Goal: Information Seeking & Learning: Find specific fact

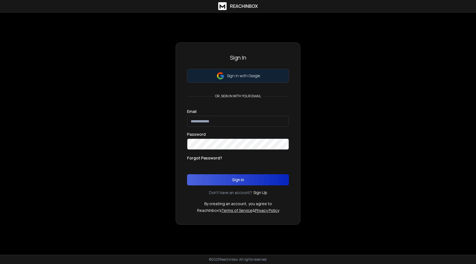
click at [240, 78] on button "Sign in with Google" at bounding box center [238, 76] width 102 height 14
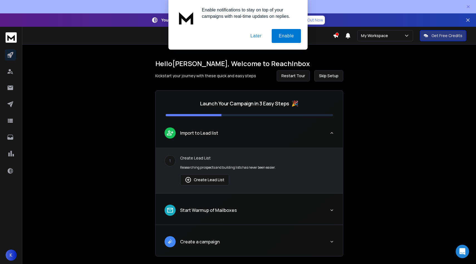
click at [256, 38] on button "Later" at bounding box center [255, 36] width 25 height 14
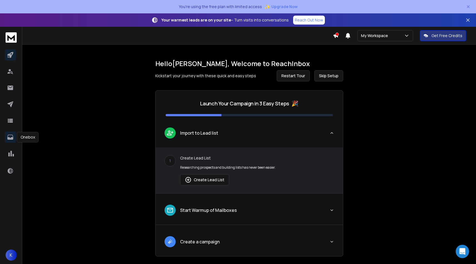
click at [11, 133] on link at bounding box center [10, 136] width 11 height 11
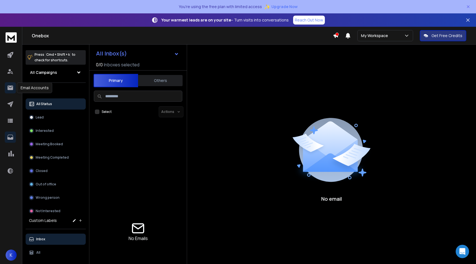
click at [9, 85] on icon at bounding box center [11, 87] width 6 height 4
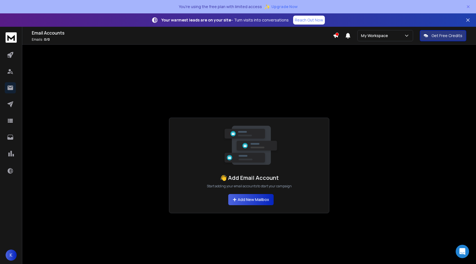
click at [250, 203] on button "Add New Mailbox" at bounding box center [250, 199] width 45 height 11
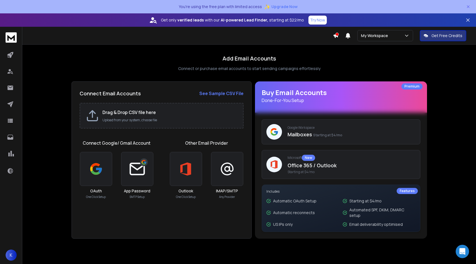
click at [232, 172] on icon at bounding box center [227, 168] width 14 height 17
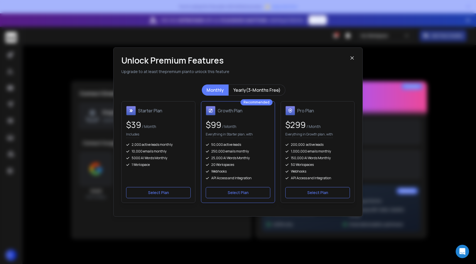
click at [346, 63] on h1 "Unlock Premium Features" at bounding box center [235, 60] width 228 height 10
click at [353, 56] on icon at bounding box center [351, 57] width 3 height 3
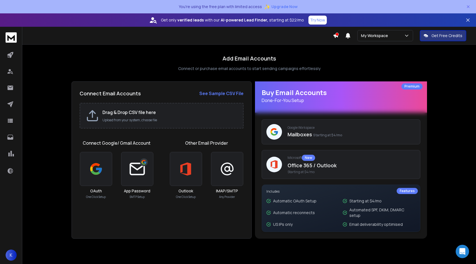
click at [150, 174] on div at bounding box center [137, 169] width 32 height 34
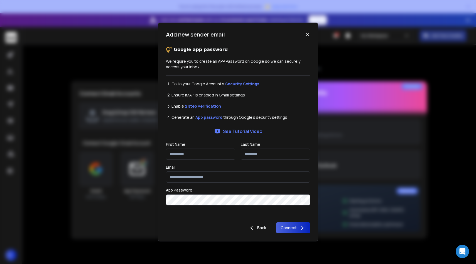
click at [186, 179] on input "email" at bounding box center [238, 176] width 144 height 11
click at [117, 168] on div "Add new sender email Google app password We require you to create an APP Passwo…" at bounding box center [238, 132] width 476 height 230
click at [311, 32] on div "Add new sender email Google app password We require you to create an APP Passwo…" at bounding box center [238, 132] width 160 height 218
click at [306, 33] on icon at bounding box center [307, 34] width 3 height 3
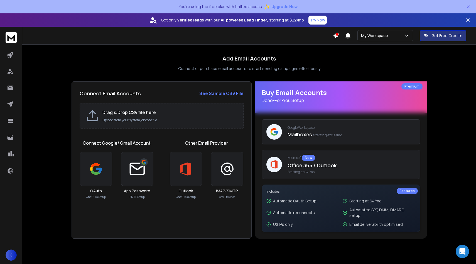
click at [231, 165] on icon at bounding box center [227, 168] width 14 height 17
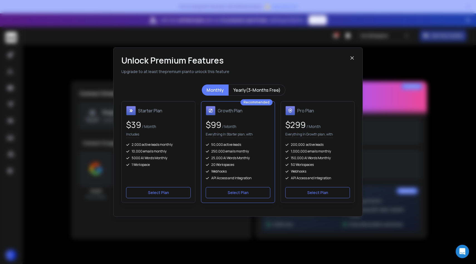
click at [353, 63] on div at bounding box center [351, 64] width 5 height 19
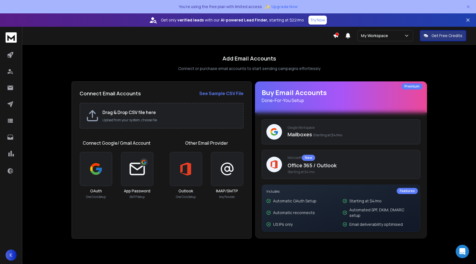
click at [234, 171] on icon at bounding box center [227, 168] width 14 height 17
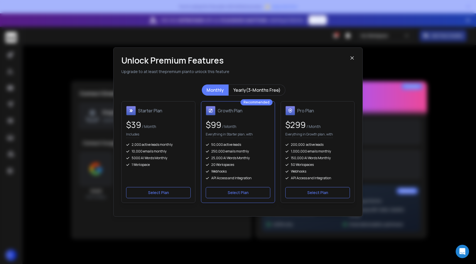
click at [353, 59] on icon at bounding box center [351, 57] width 3 height 3
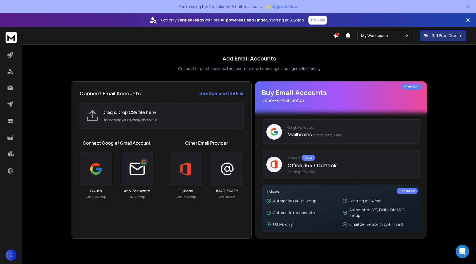
click at [139, 173] on icon at bounding box center [137, 168] width 17 height 17
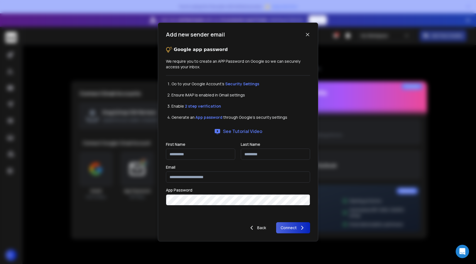
click at [136, 182] on div "Add new sender email Google app password We require you to create an APP Passwo…" at bounding box center [238, 132] width 476 height 230
click at [138, 113] on div "Add new sender email Google app password We require you to create an APP Passwo…" at bounding box center [238, 132] width 476 height 230
click at [309, 36] on icon at bounding box center [307, 34] width 3 height 3
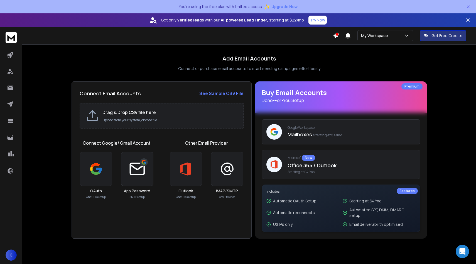
click at [234, 93] on strong "See Sample CSV File" at bounding box center [221, 93] width 44 height 6
click at [183, 120] on p "Upload from your system, choose file" at bounding box center [169, 120] width 135 height 4
type input "**********"
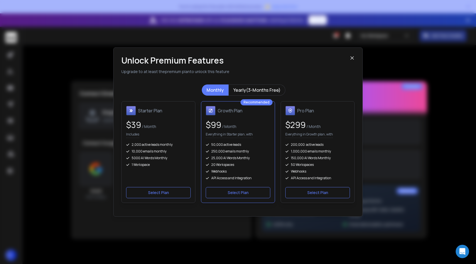
click at [355, 60] on div "Unlock Premium Features Upgrade to at least the premium plan to unlock this fea…" at bounding box center [237, 131] width 249 height 169
click at [358, 56] on div "Unlock Premium Features Upgrade to at least the premium plan to unlock this fea…" at bounding box center [237, 131] width 249 height 169
click at [355, 56] on div "Unlock Premium Features Upgrade to at least the premium plan to unlock this fea…" at bounding box center [237, 131] width 249 height 169
click at [354, 56] on icon at bounding box center [351, 57] width 5 height 5
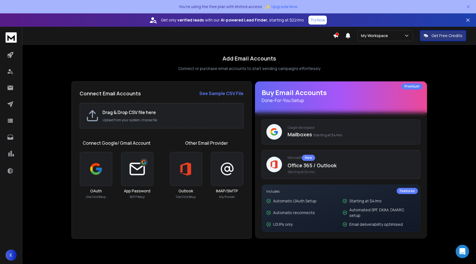
click at [317, 21] on p "Try Now" at bounding box center [317, 20] width 15 height 6
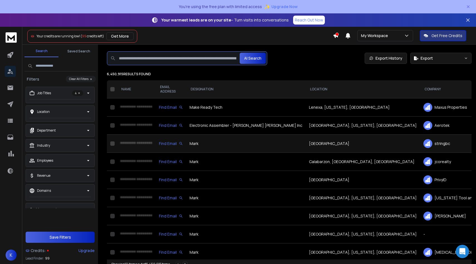
scroll to position [10, 0]
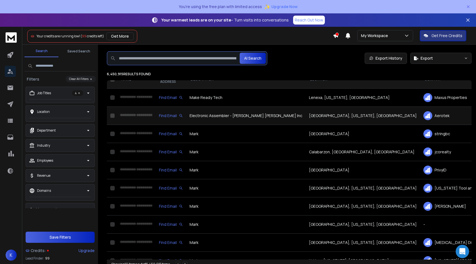
click at [171, 115] on div "Find Email" at bounding box center [171, 116] width 24 height 6
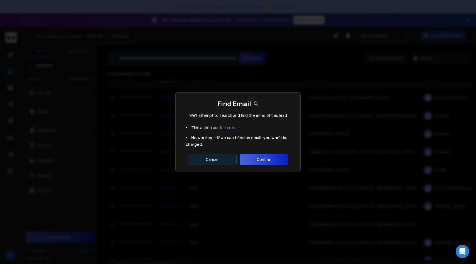
click at [211, 157] on button "Cancel" at bounding box center [212, 159] width 49 height 11
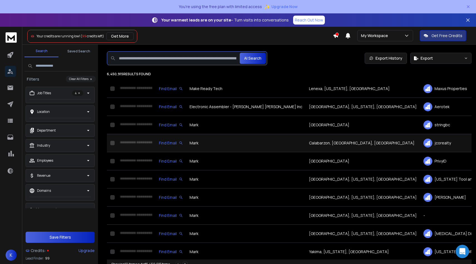
scroll to position [0, 0]
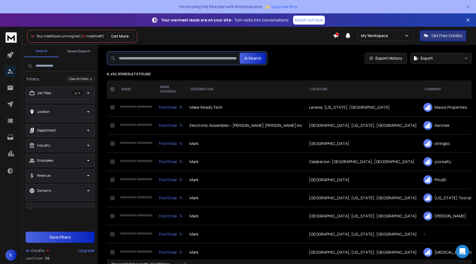
click at [66, 133] on div "Department" at bounding box center [60, 130] width 69 height 13
click at [60, 149] on div "Industry" at bounding box center [60, 145] width 69 height 13
click at [6, 53] on link at bounding box center [10, 54] width 11 height 11
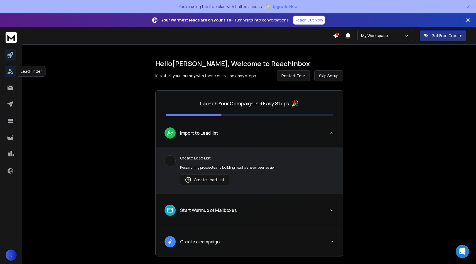
click at [9, 72] on icon at bounding box center [11, 72] width 6 height 3
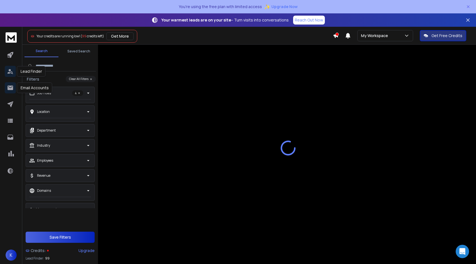
click at [9, 88] on icon at bounding box center [11, 87] width 6 height 4
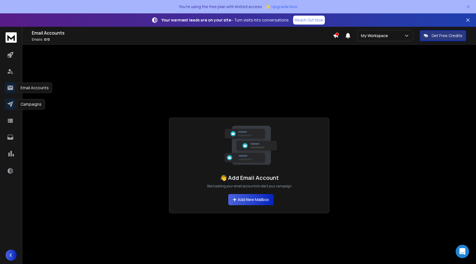
click at [8, 105] on icon at bounding box center [10, 104] width 7 height 7
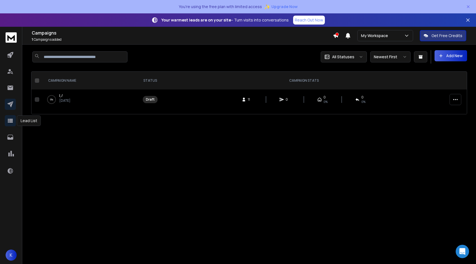
click at [11, 124] on link at bounding box center [10, 120] width 11 height 11
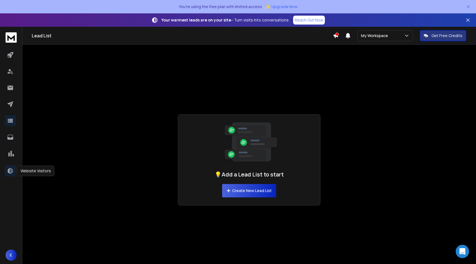
click at [5, 172] on link at bounding box center [10, 170] width 11 height 11
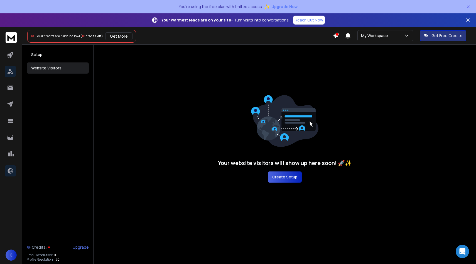
click at [10, 75] on link at bounding box center [10, 71] width 11 height 11
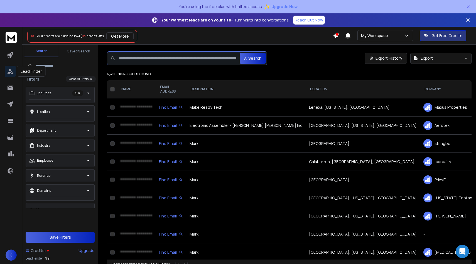
click at [234, 78] on div "AI Search Export History Export 6,450,915 results found NAME EMAIL ADDRESS DESI…" at bounding box center [289, 171] width 365 height 241
click at [218, 65] on div "AI Search" at bounding box center [187, 58] width 160 height 14
click at [212, 60] on textarea at bounding box center [177, 58] width 117 height 11
type textarea "*****"
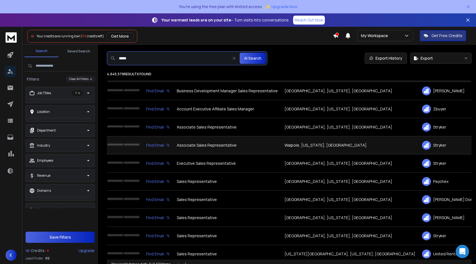
scroll to position [19, 13]
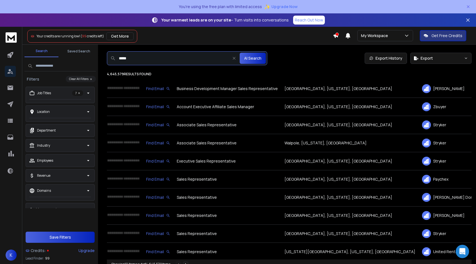
click at [145, 56] on textarea "*****" at bounding box center [174, 58] width 110 height 11
type textarea "**********"
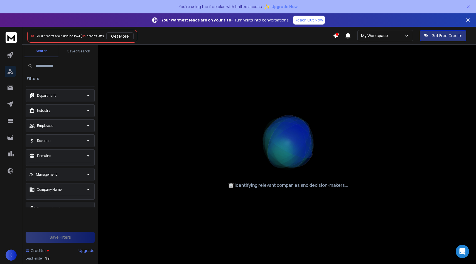
scroll to position [45, 0]
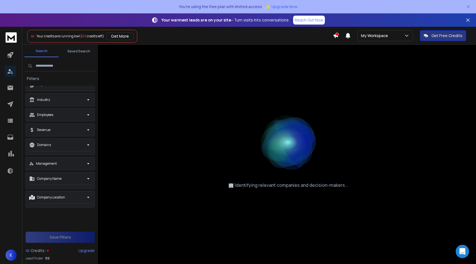
click at [73, 160] on div "Management" at bounding box center [60, 163] width 69 height 13
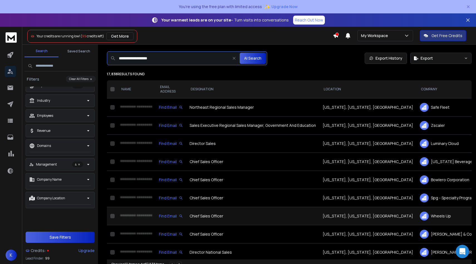
scroll to position [19, 0]
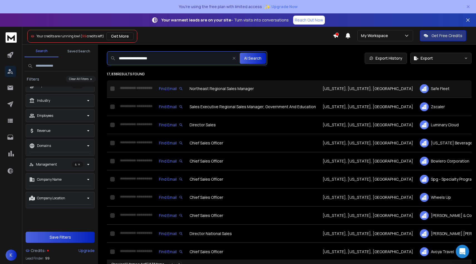
click at [164, 87] on div "Find Email" at bounding box center [171, 89] width 24 height 6
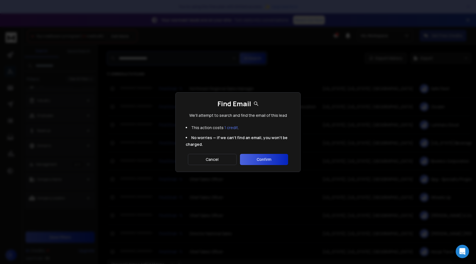
click at [250, 157] on button "Confirm" at bounding box center [264, 159] width 48 height 11
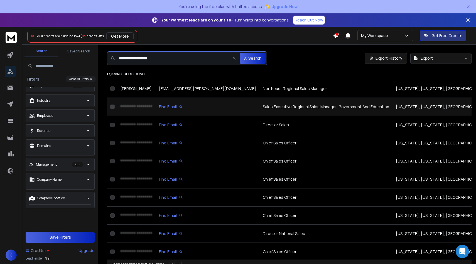
click at [144, 108] on span "******** ********" at bounding box center [136, 106] width 32 height 5
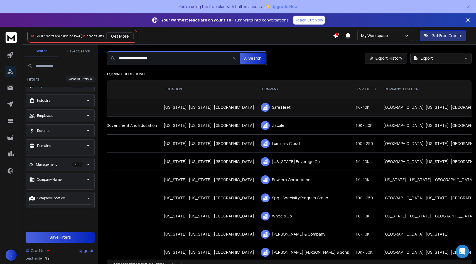
scroll to position [0, 236]
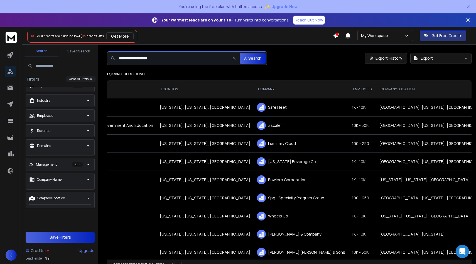
click at [67, 180] on div "Company Name" at bounding box center [60, 179] width 62 height 6
click at [55, 188] on input at bounding box center [60, 187] width 62 height 11
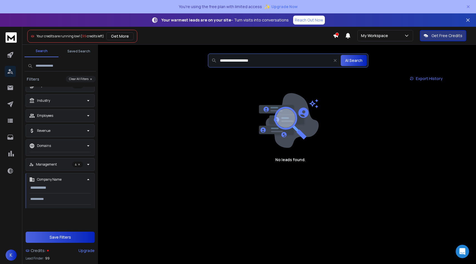
type input "**********"
drag, startPoint x: 57, startPoint y: 189, endPoint x: 13, endPoint y: 188, distance: 44.3
click at [13, 169] on div "**********" at bounding box center [238, 98] width 476 height 142
type input "*****"
drag, startPoint x: 256, startPoint y: 69, endPoint x: 216, endPoint y: 66, distance: 39.9
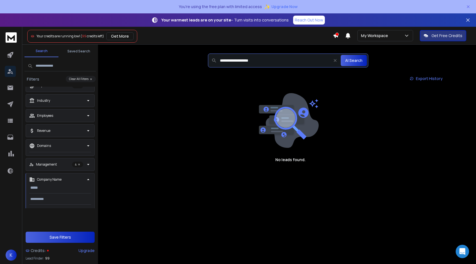
click at [211, 67] on div "**********" at bounding box center [249, 107] width 454 height 124
click at [251, 65] on textarea "**********" at bounding box center [275, 60] width 110 height 11
click at [85, 81] on button "Clear All Filters" at bounding box center [81, 79] width 30 height 6
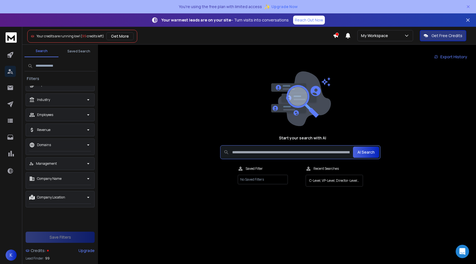
click at [57, 182] on div "Company Name" at bounding box center [60, 180] width 69 height 16
click at [50, 180] on p "Company Name" at bounding box center [49, 178] width 24 height 4
type input "*****"
drag, startPoint x: 46, startPoint y: 185, endPoint x: 15, endPoint y: 185, distance: 31.4
click at [15, 56] on div "K Your credits are running low! ( 99 credits left) Get More My Workspace Get Fr…" at bounding box center [238, 41] width 476 height 29
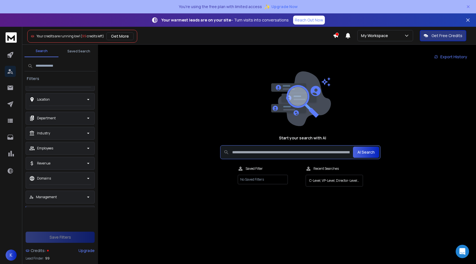
scroll to position [0, 0]
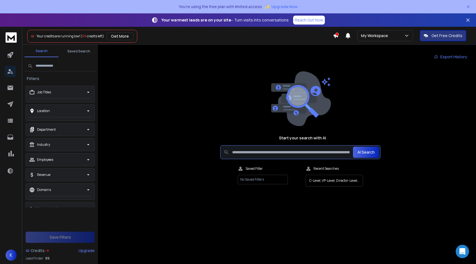
click at [82, 57] on div "Search Saved Search Filters Job Titles Location Department Industry Employees R…" at bounding box center [60, 129] width 76 height 167
click at [79, 51] on button "Saved Search" at bounding box center [79, 51] width 34 height 11
click at [45, 55] on button "Search" at bounding box center [41, 51] width 34 height 12
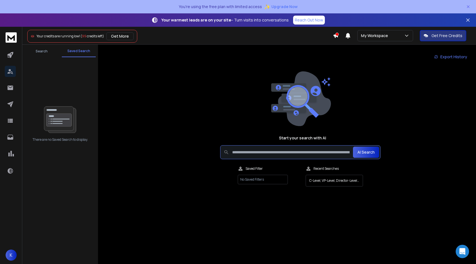
click at [78, 53] on button "Saved Search" at bounding box center [79, 51] width 34 height 12
click at [45, 54] on button "Search" at bounding box center [41, 51] width 34 height 11
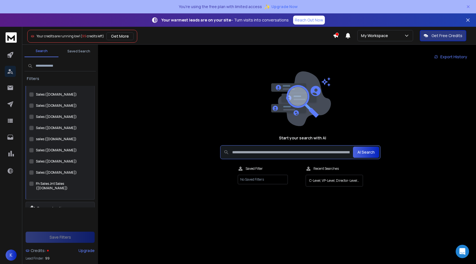
scroll to position [181, 0]
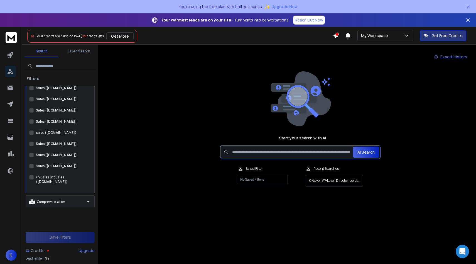
click at [30, 132] on \(flowstack\ "sales ([DOMAIN_NAME])" at bounding box center [31, 132] width 4 height 4
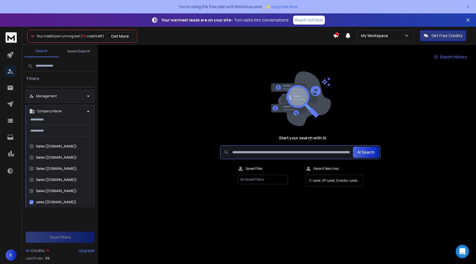
scroll to position [111, 0]
click at [31, 201] on \(flowstack\ "sales ([DOMAIN_NAME])" at bounding box center [31, 203] width 4 height 4
click at [40, 124] on input at bounding box center [60, 120] width 62 height 11
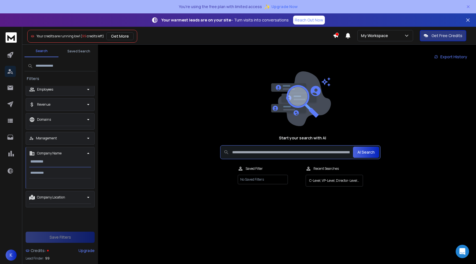
scroll to position [70, 0]
type input "*"
